Goal: Communication & Community: Answer question/provide support

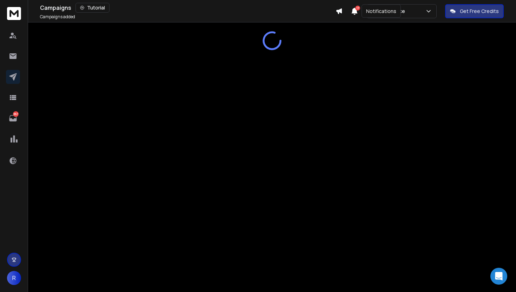
click at [357, 12] on icon at bounding box center [355, 10] width 6 height 7
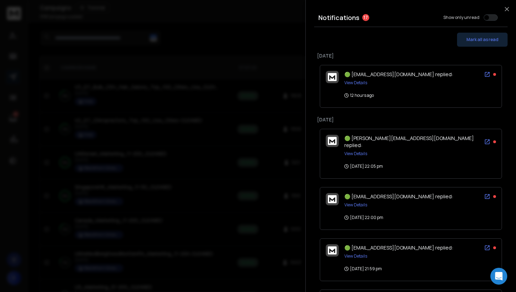
click at [480, 39] on span "Mark all as read" at bounding box center [483, 40] width 32 height 6
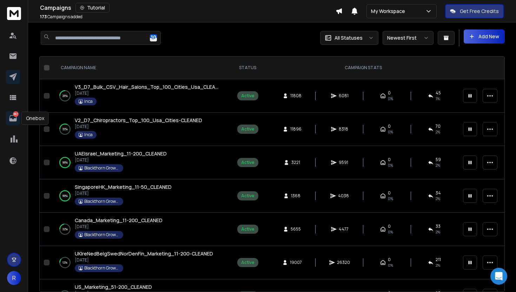
click at [14, 113] on p "867" at bounding box center [16, 114] width 6 height 6
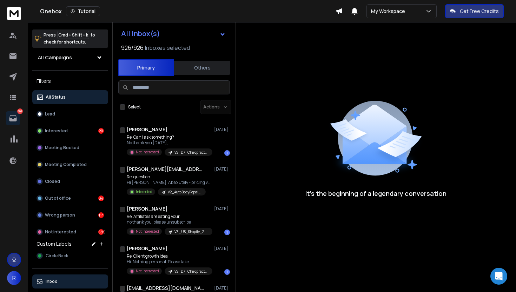
scroll to position [478, 0]
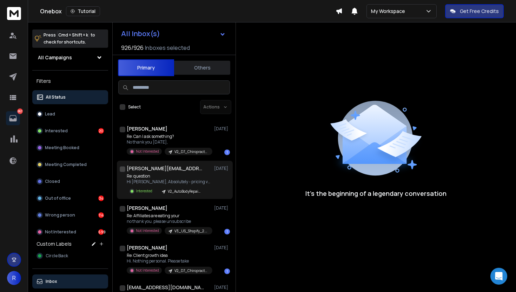
click at [196, 177] on p "Re: question" at bounding box center [169, 177] width 84 height 6
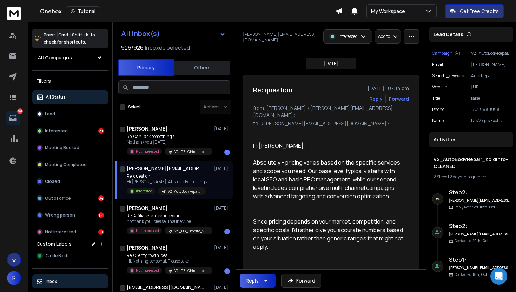
scroll to position [117, 0]
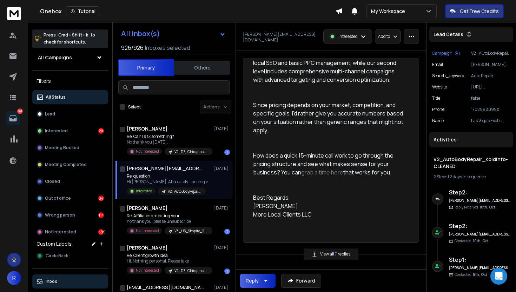
click at [340, 251] on p "View all 7 replies" at bounding box center [335, 254] width 30 height 6
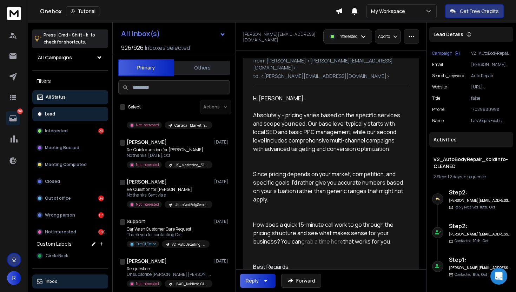
scroll to position [1360, 0]
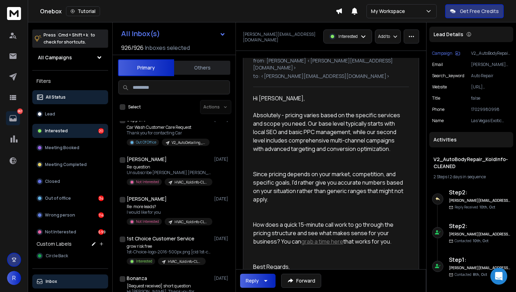
click at [83, 132] on button "Interested 20" at bounding box center [70, 131] width 76 height 14
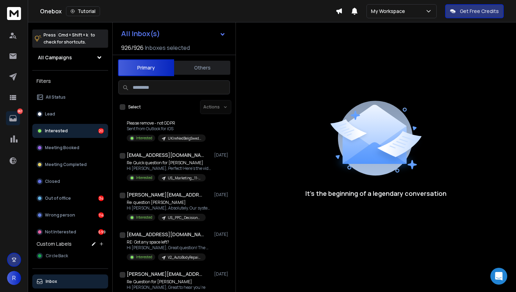
scroll to position [417, 0]
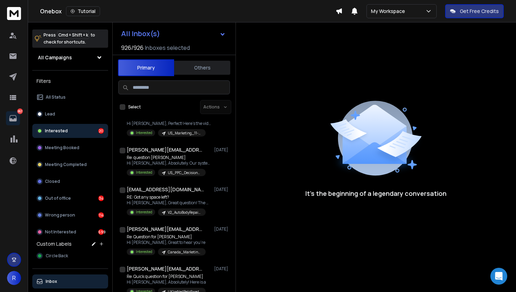
click at [177, 206] on div "RE: Got any space left? Hi [PERSON_NAME], Great question! The work Interested V…" at bounding box center [169, 205] width 84 height 21
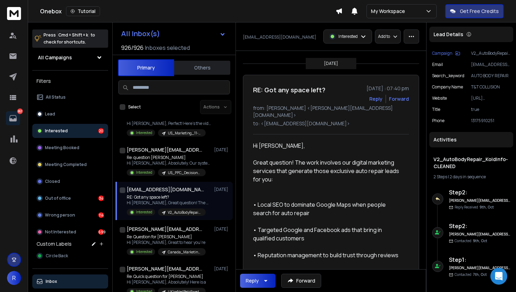
scroll to position [201, 0]
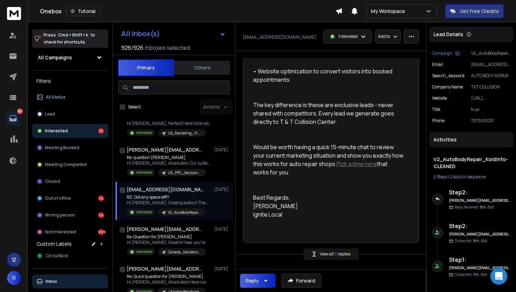
click at [350, 251] on p "View all 3 replies" at bounding box center [335, 254] width 31 height 6
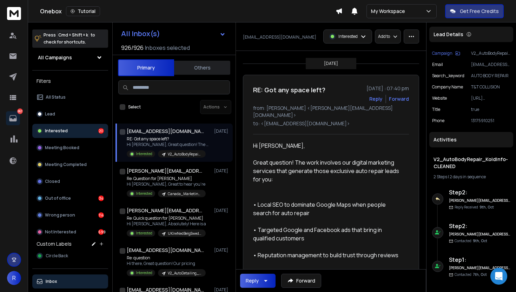
scroll to position [478, 0]
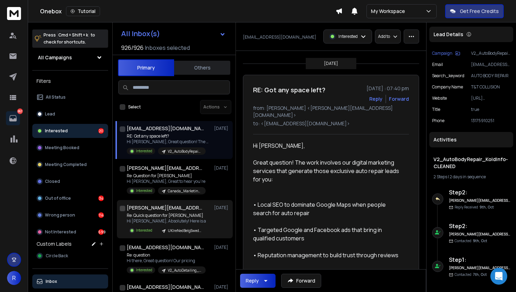
click at [189, 215] on p "Re: Quick question for [PERSON_NAME]" at bounding box center [166, 216] width 79 height 6
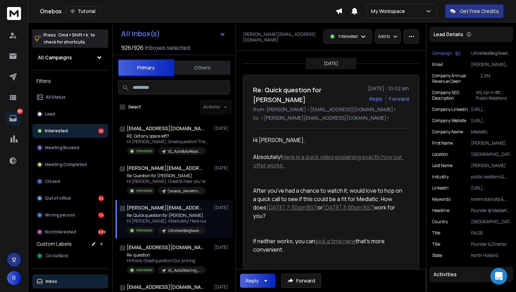
scroll to position [83, 0]
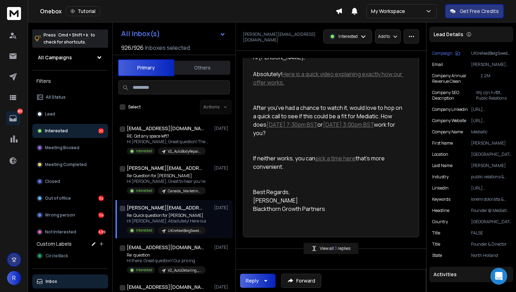
click at [342, 248] on p "View all 3 replies" at bounding box center [335, 249] width 31 height 6
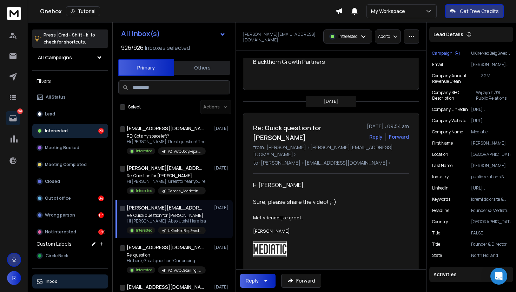
scroll to position [0, 0]
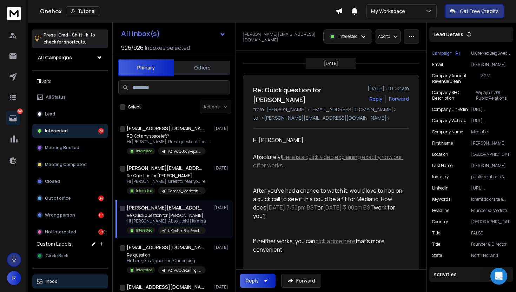
click at [359, 37] on div "Interested" at bounding box center [348, 36] width 48 height 13
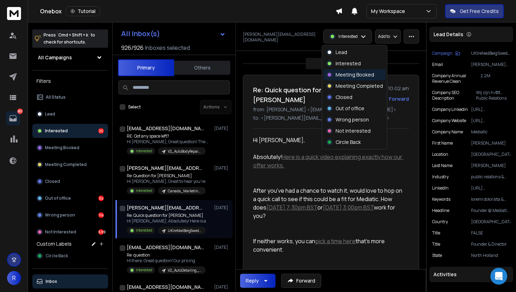
click at [359, 76] on p "Meeting Booked" at bounding box center [355, 74] width 39 height 7
